Goal: Task Accomplishment & Management: Use online tool/utility

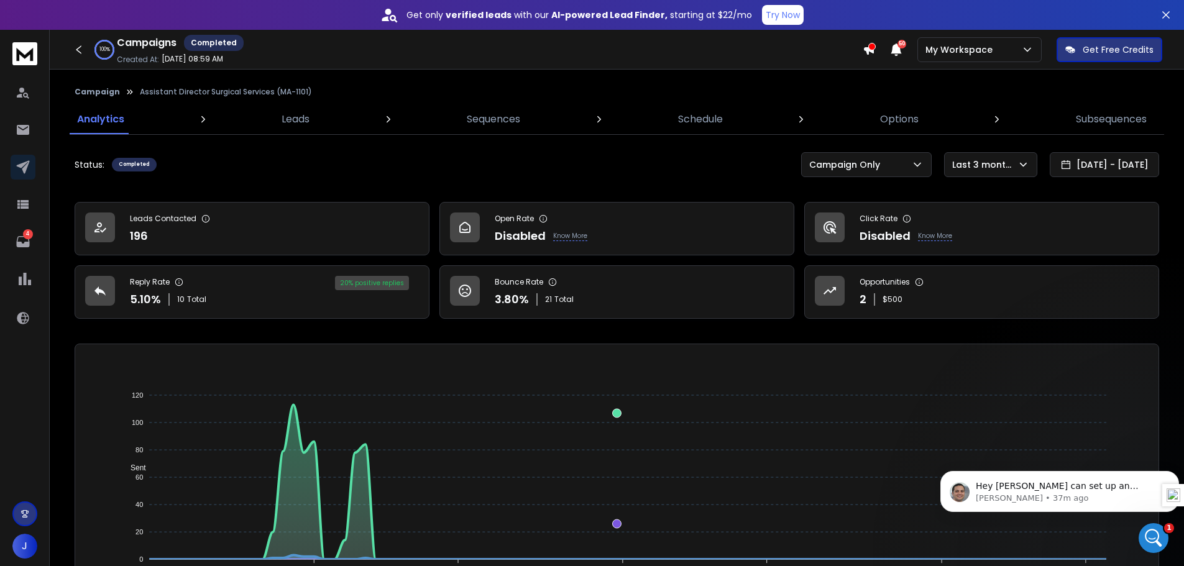
scroll to position [3089, 0]
click at [1078, 489] on p "Hey John You can set up an autoresponse in ReachInbox to automatically reply on…" at bounding box center [1070, 487] width 188 height 12
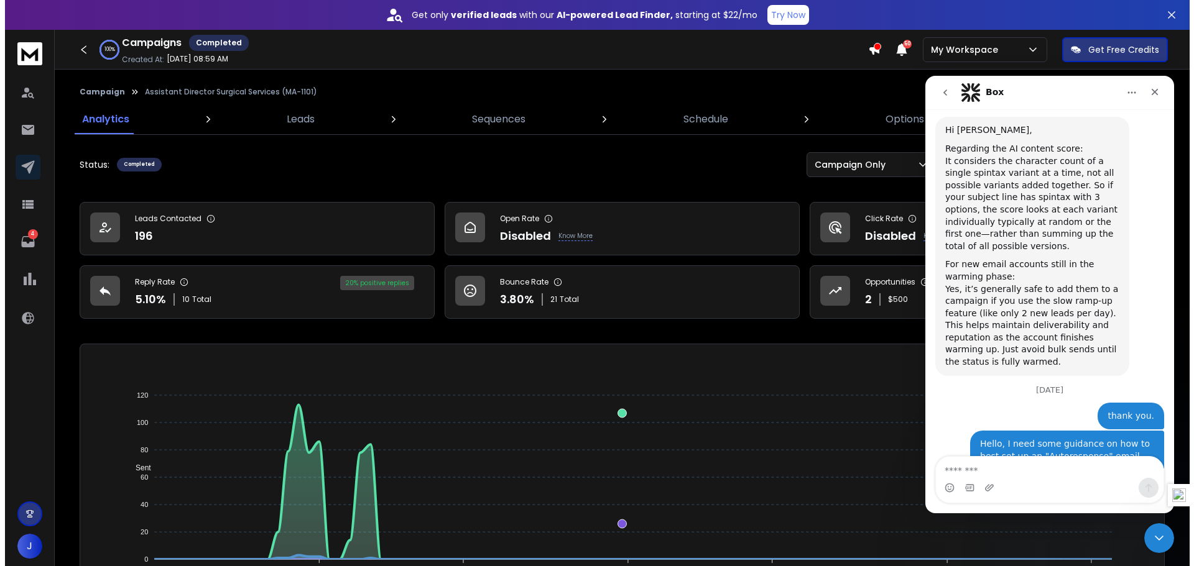
scroll to position [3089, 0]
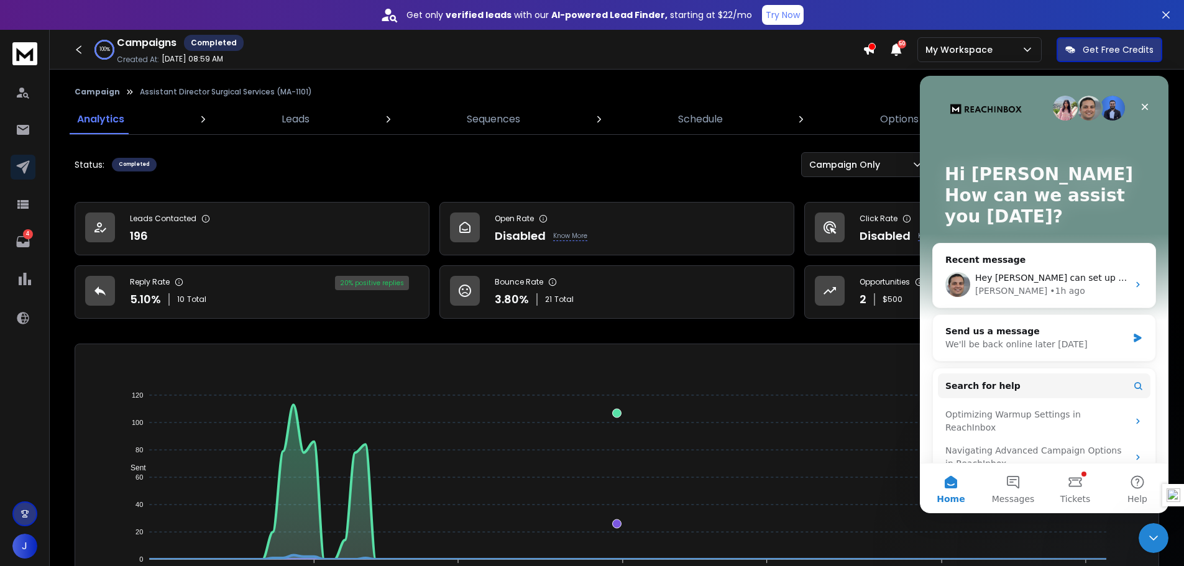
click at [682, 76] on div "Campaign Assistant Director Surgical Services (MA-1101) Analytics Leads Sequenc…" at bounding box center [617, 566] width 1135 height 992
click at [292, 114] on p "Leads" at bounding box center [296, 119] width 28 height 15
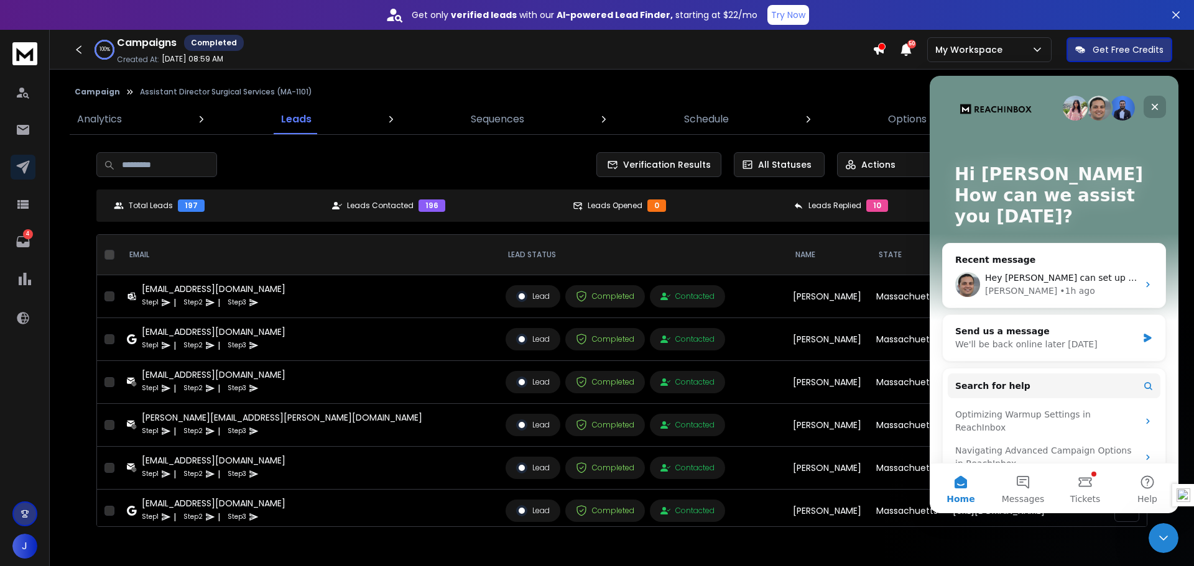
click at [1152, 103] on icon "Close" at bounding box center [1155, 107] width 10 height 10
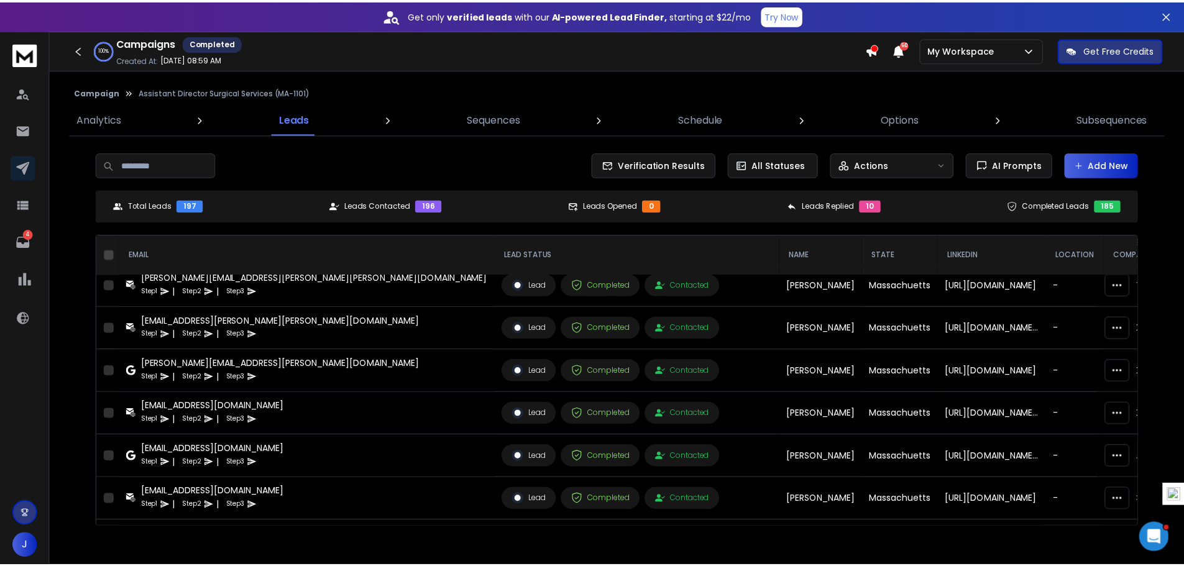
scroll to position [435, 0]
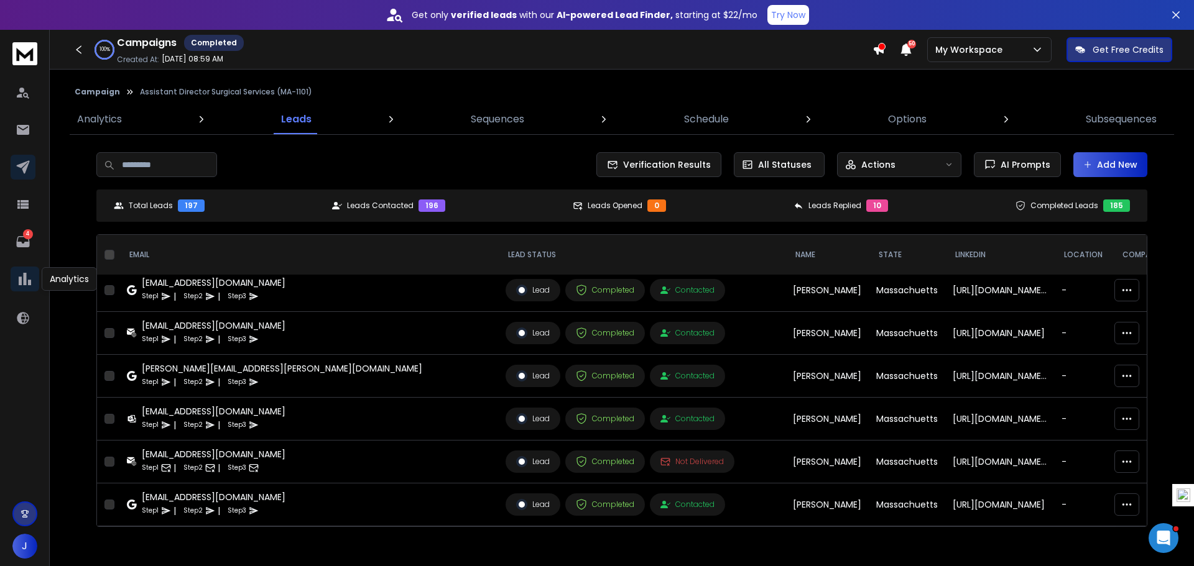
click at [18, 275] on icon at bounding box center [25, 279] width 19 height 19
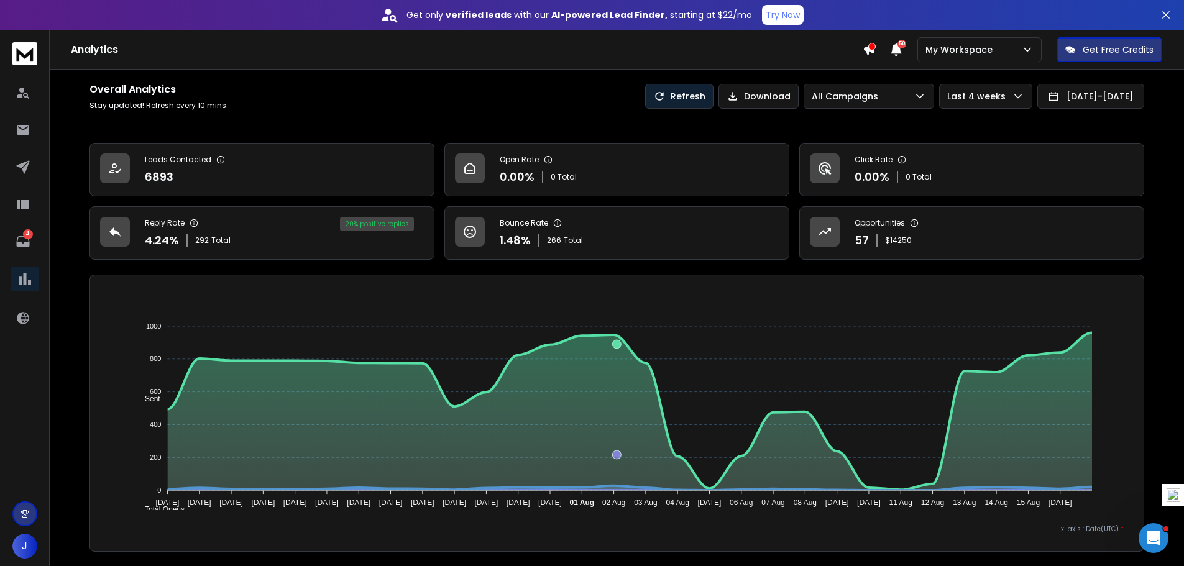
click at [671, 99] on p "Refresh" at bounding box center [688, 96] width 35 height 12
